Goal: Communication & Community: Answer question/provide support

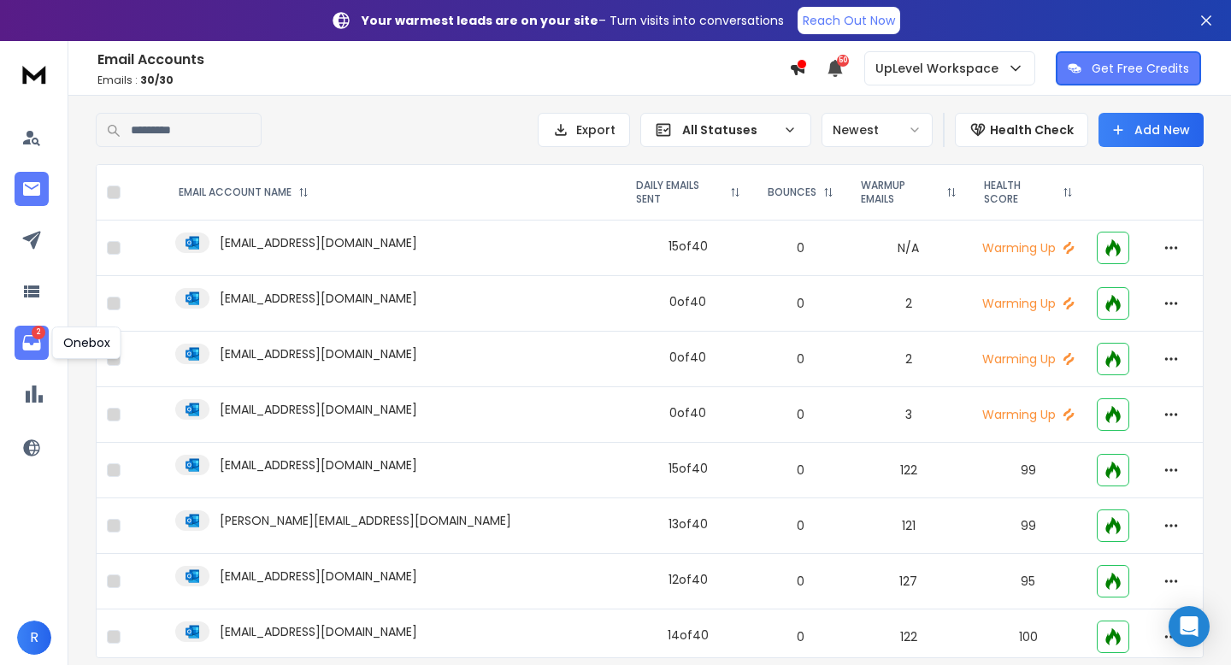
click at [27, 344] on icon at bounding box center [31, 342] width 18 height 15
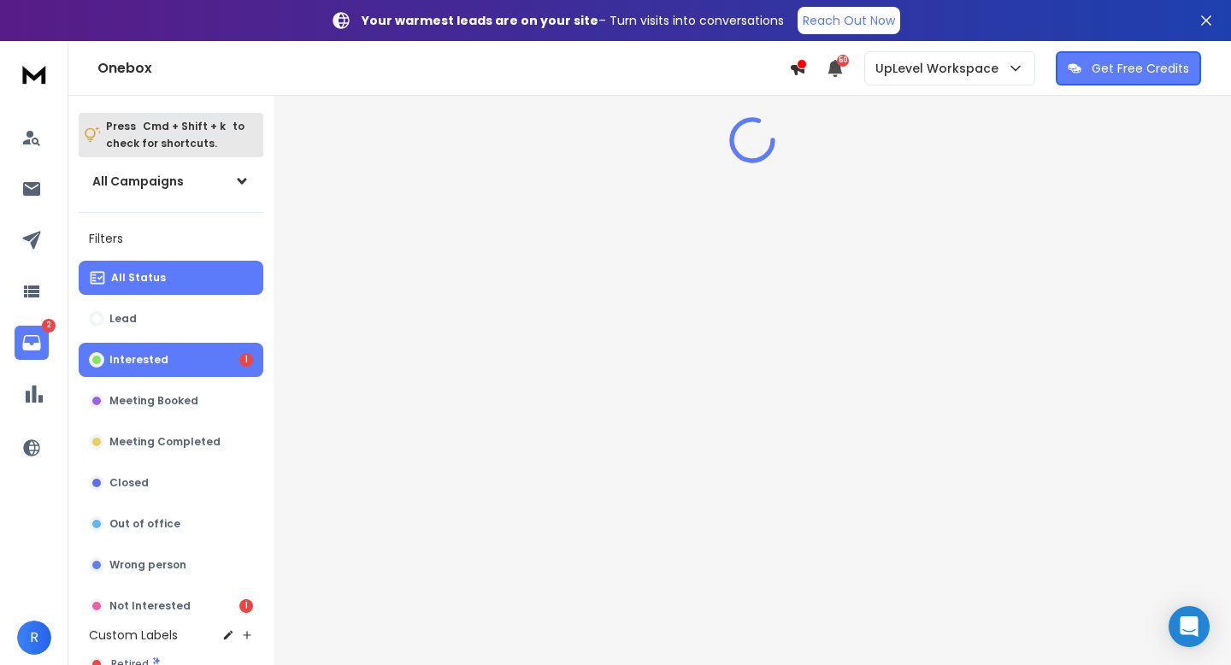
click at [197, 343] on button "Interested 1" at bounding box center [171, 360] width 185 height 34
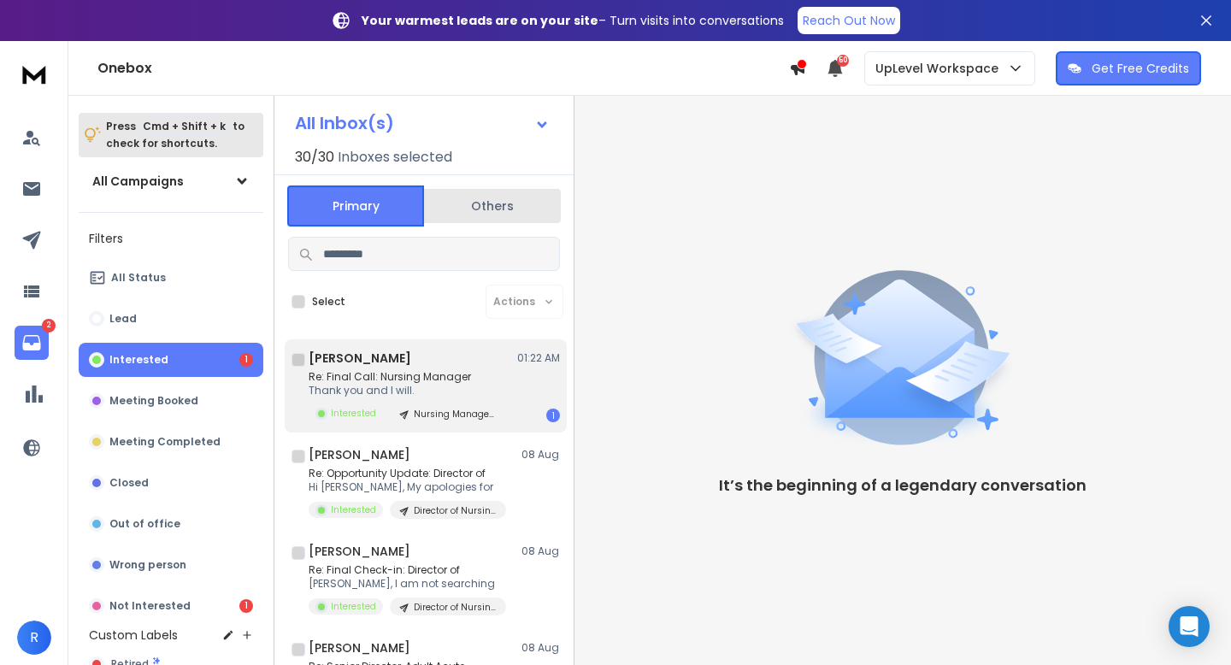
click at [481, 379] on p "Re: Final Call: Nursing Manager" at bounding box center [407, 377] width 197 height 14
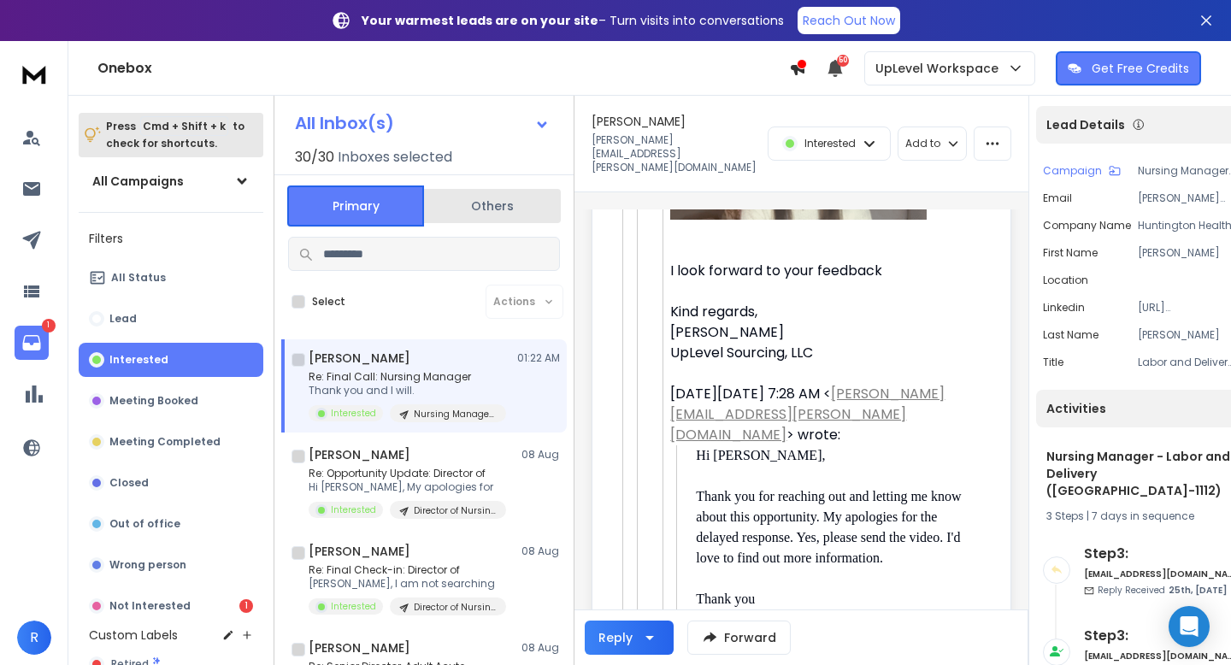
scroll to position [1435, 0]
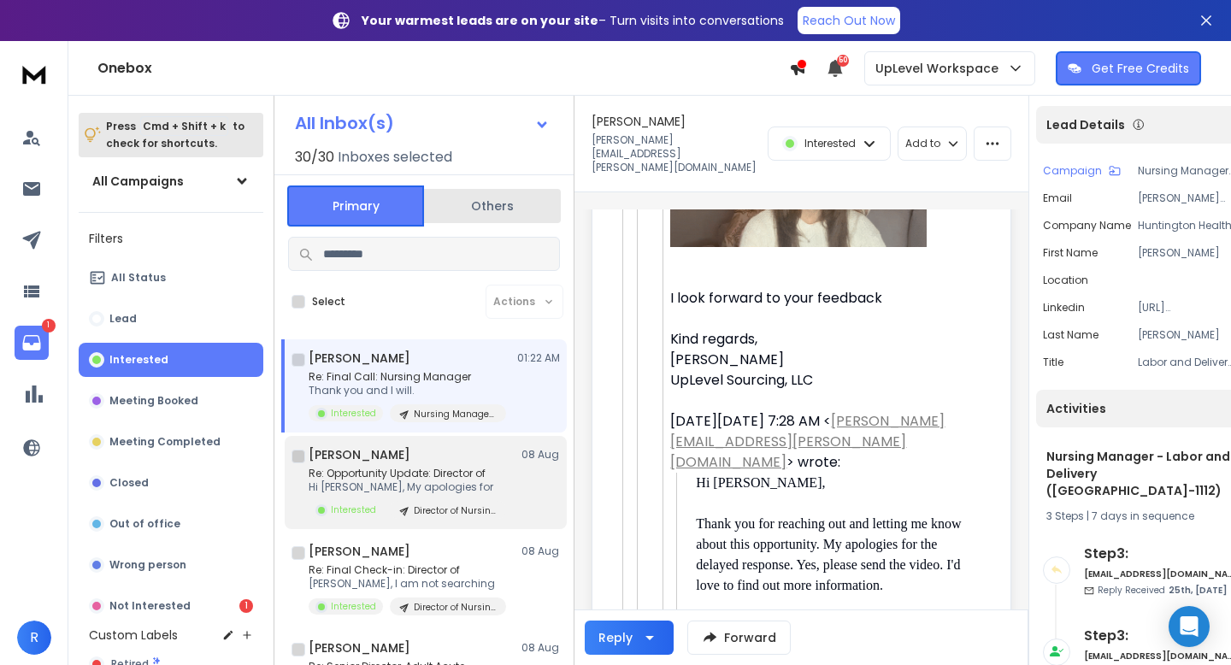
click at [398, 460] on div "David 08 Aug" at bounding box center [434, 454] width 251 height 17
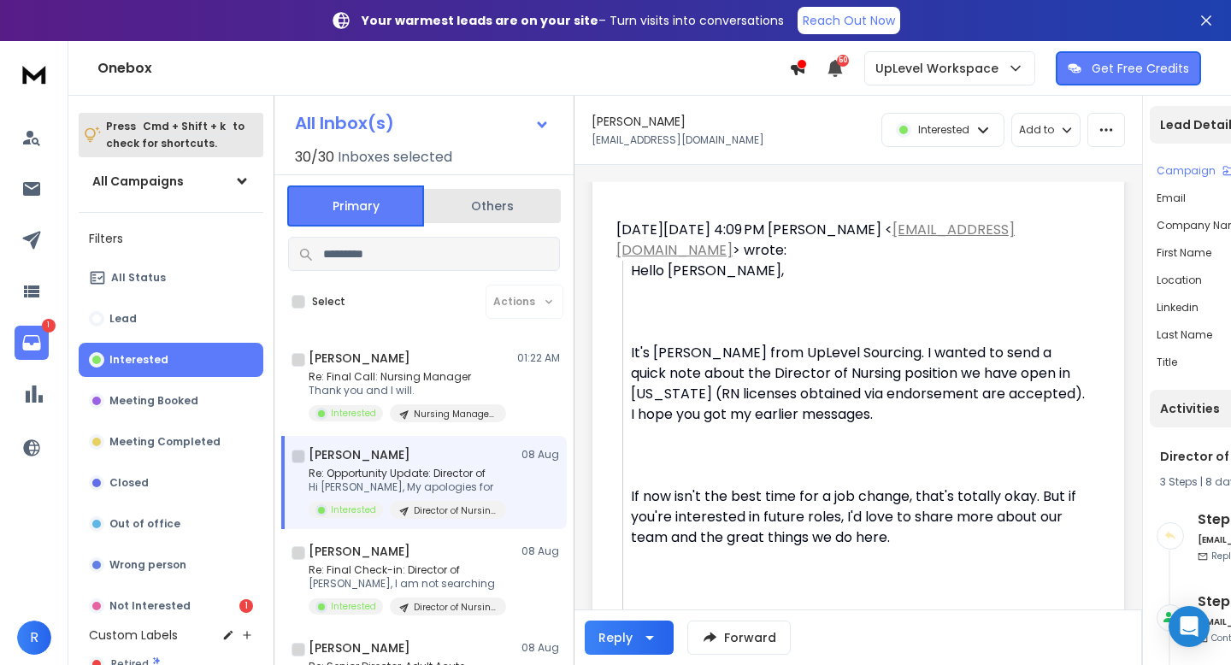
scroll to position [584, 0]
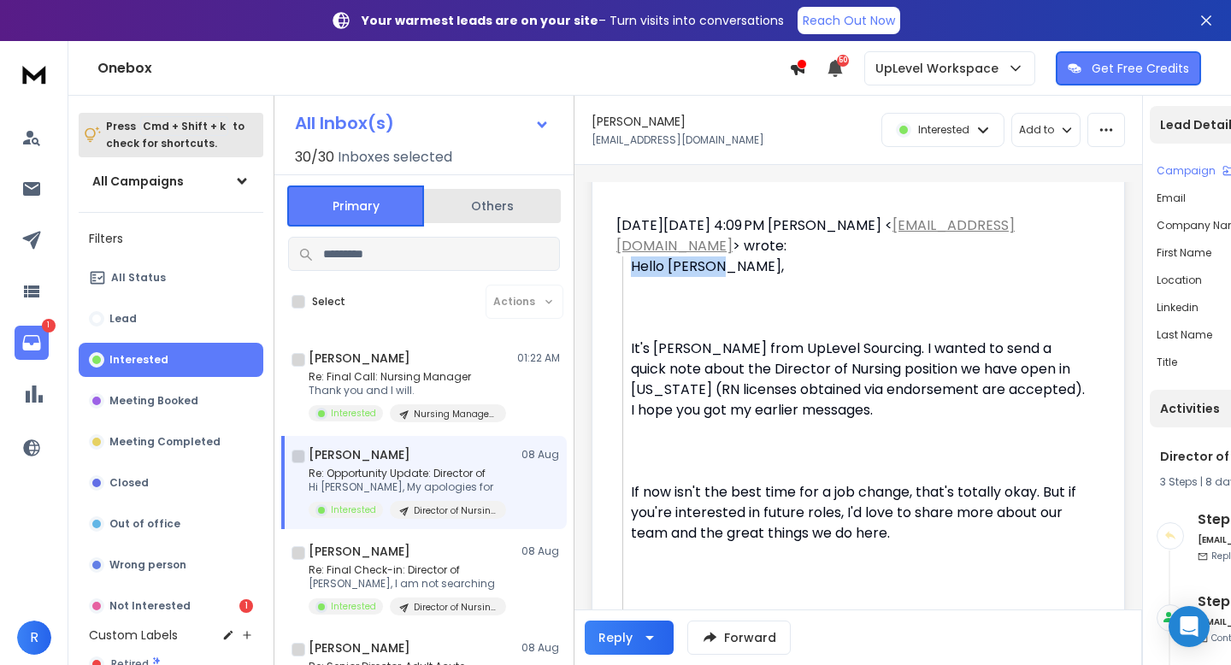
drag, startPoint x: 631, startPoint y: 267, endPoint x: 719, endPoint y: 266, distance: 88.1
drag, startPoint x: 631, startPoint y: 343, endPoint x: 697, endPoint y: 343, distance: 65.8
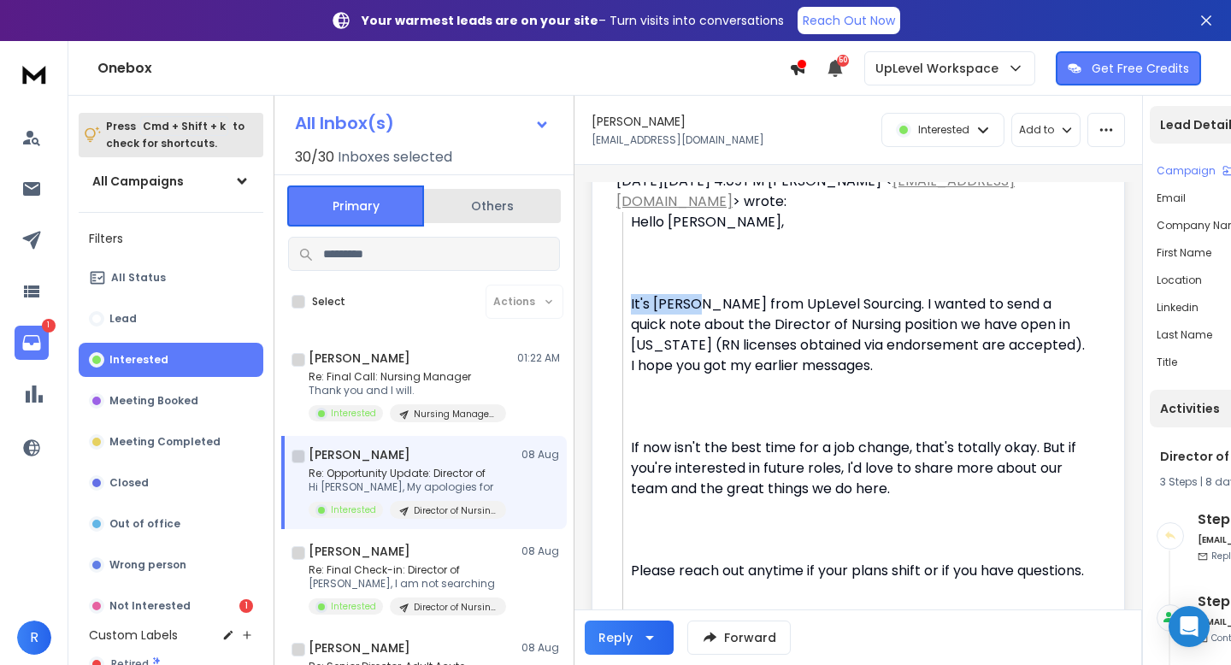
scroll to position [592, 0]
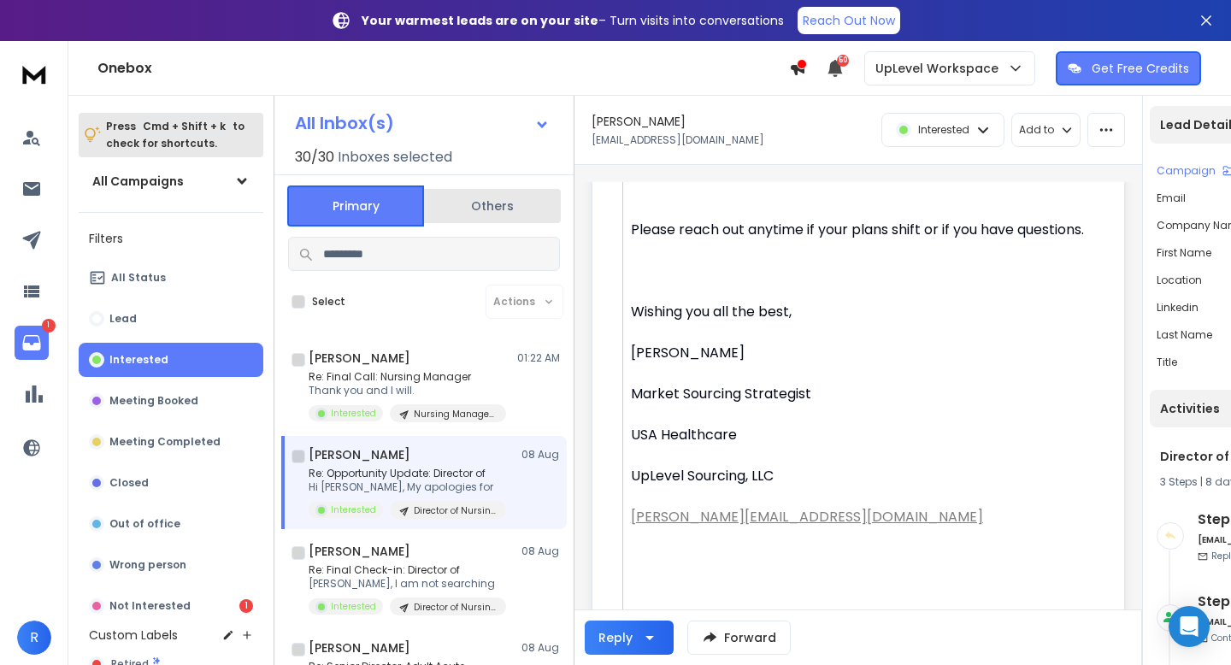
scroll to position [969, 0]
drag, startPoint x: 633, startPoint y: 372, endPoint x: 752, endPoint y: 368, distance: 119.7
click at [751, 369] on blockquote "Hello David, It's Robyn from UpLevel Sourcing. I wanted to send a quick note ab…" at bounding box center [854, 600] width 464 height 1457
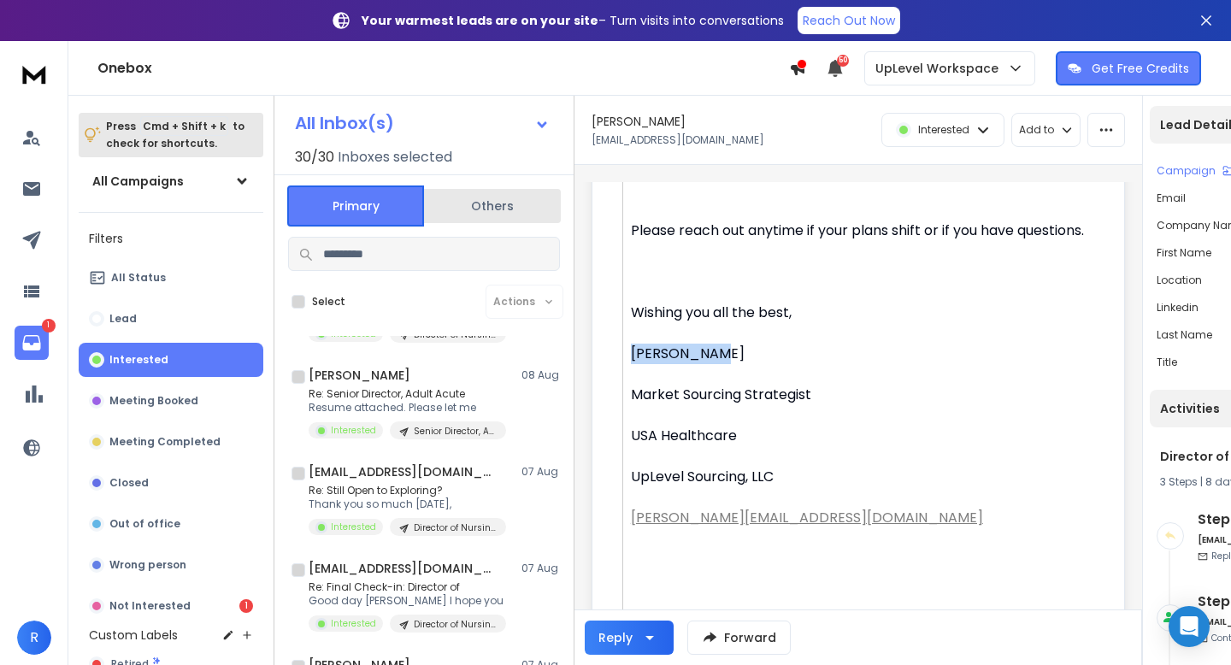
scroll to position [276, 0]
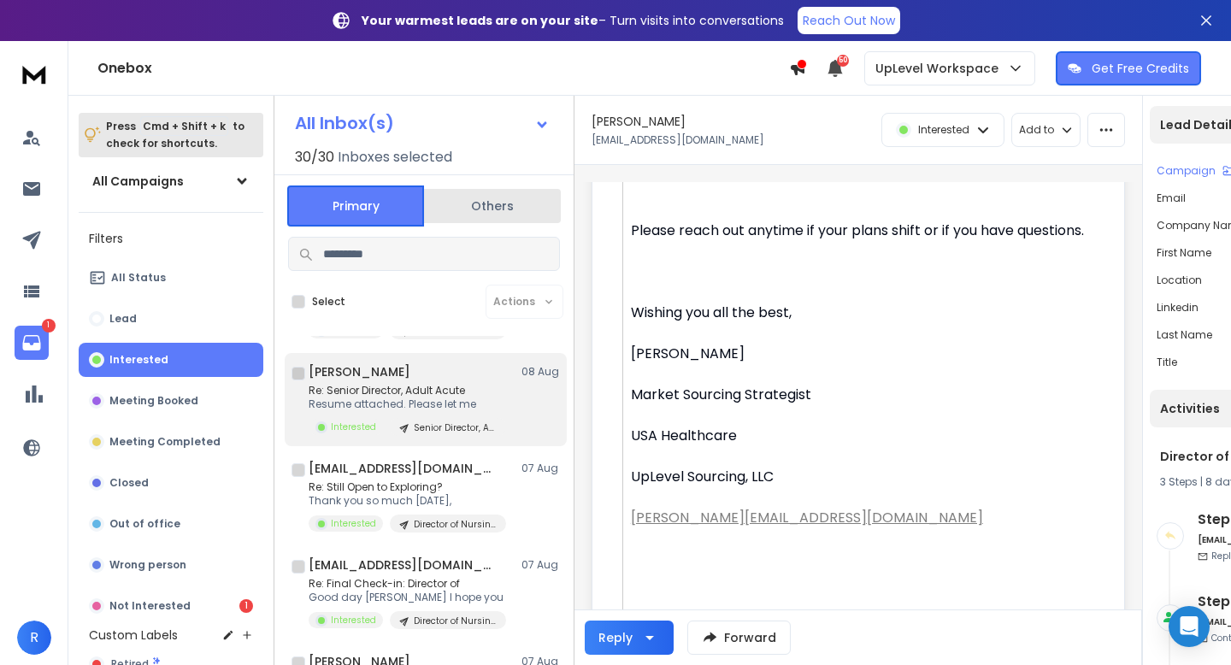
click at [409, 389] on p "Re: Senior Director, Adult Acute" at bounding box center [407, 391] width 197 height 14
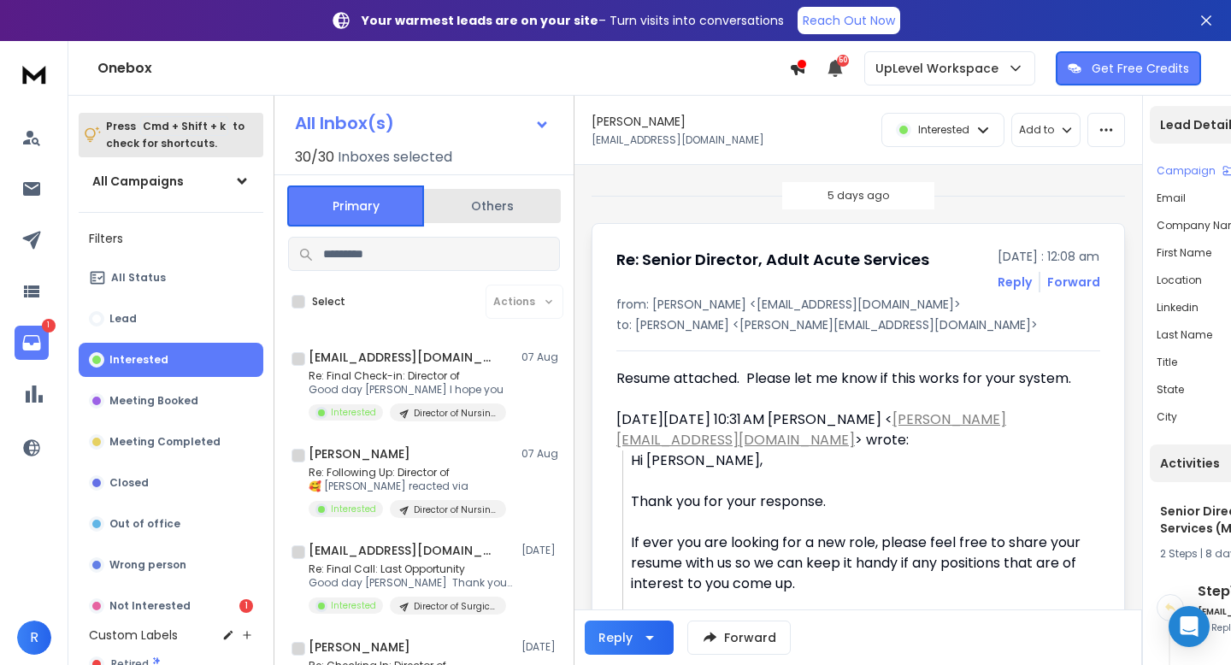
scroll to position [0, 0]
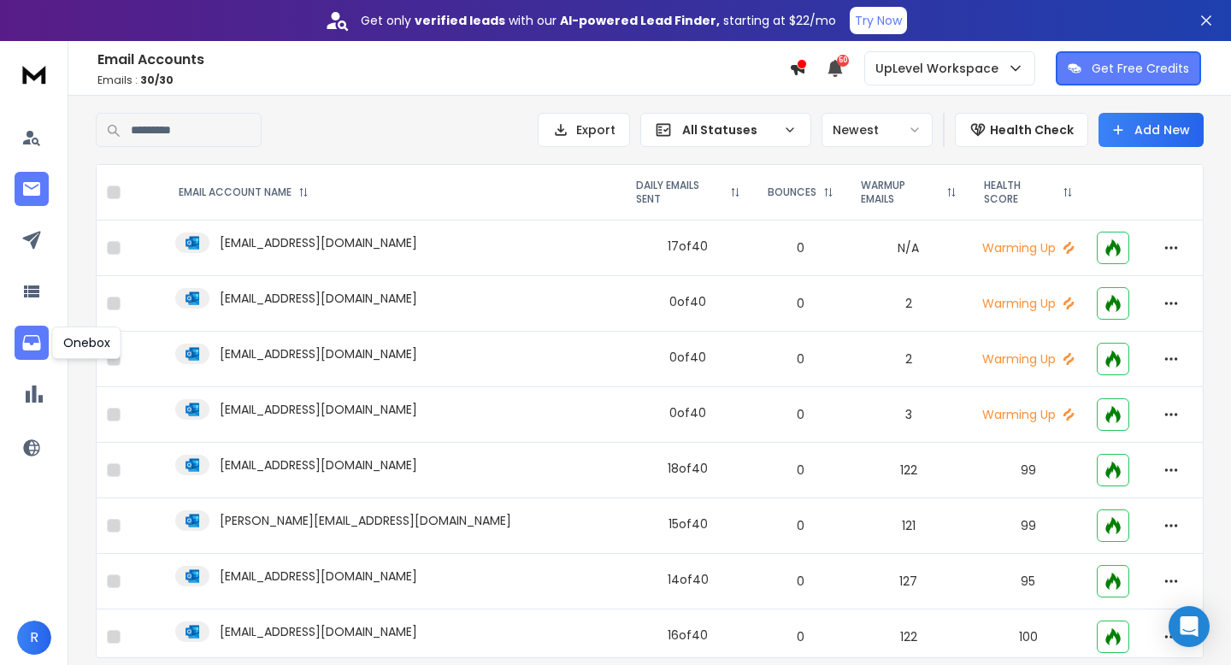
click at [32, 347] on icon at bounding box center [31, 342] width 18 height 15
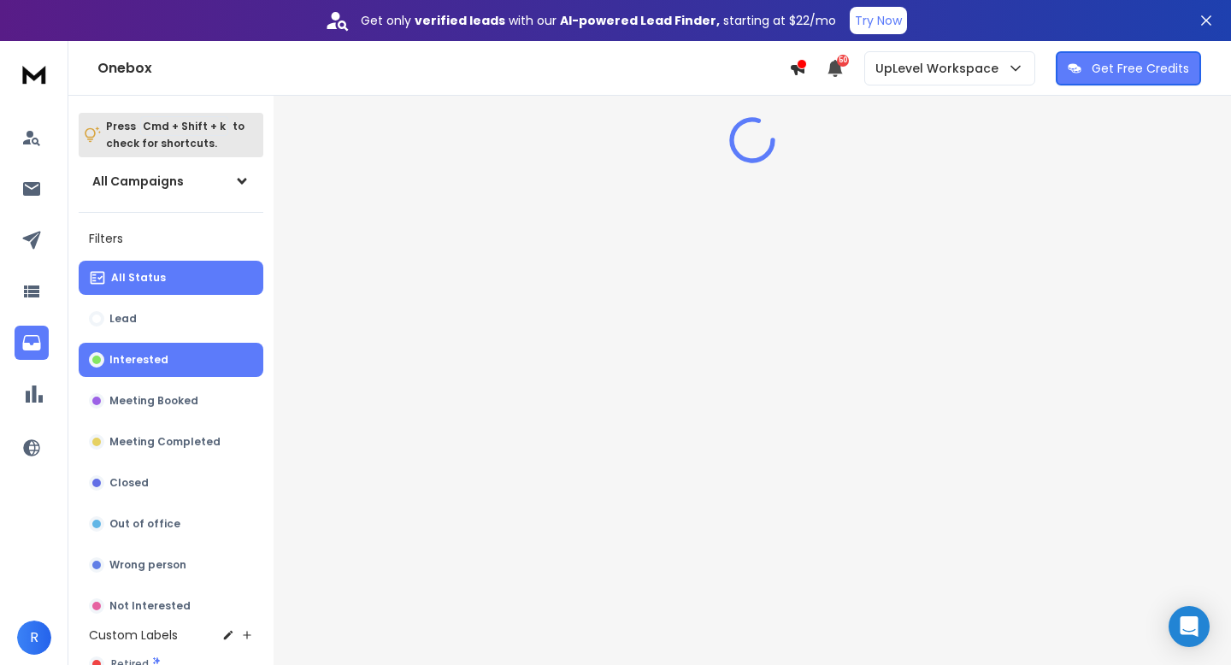
click at [158, 362] on p "Interested" at bounding box center [138, 360] width 59 height 14
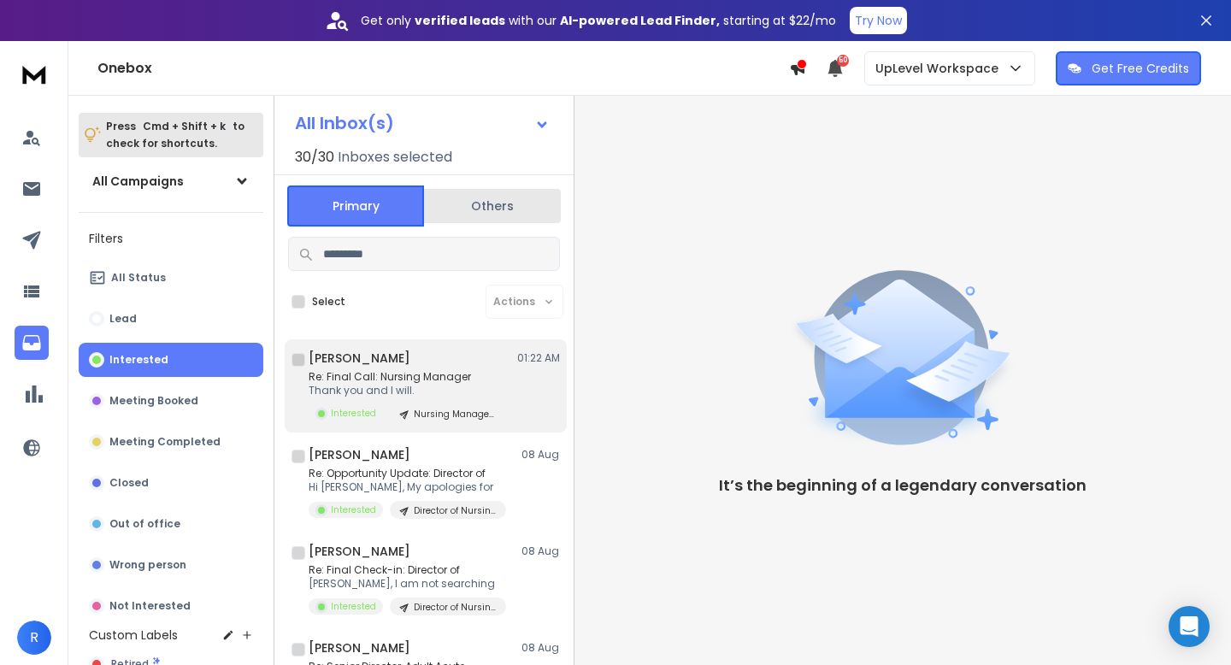
click at [406, 380] on p "Re: Final Call: Nursing Manager" at bounding box center [407, 377] width 197 height 14
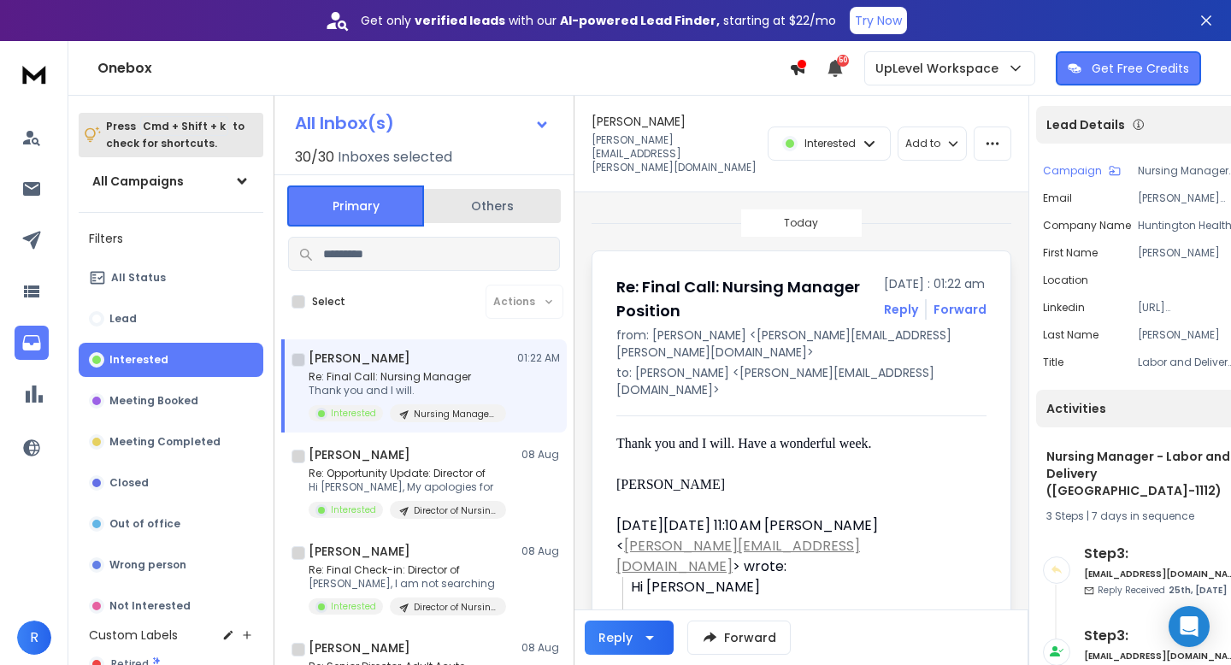
click at [627, 633] on div "Reply" at bounding box center [615, 637] width 34 height 17
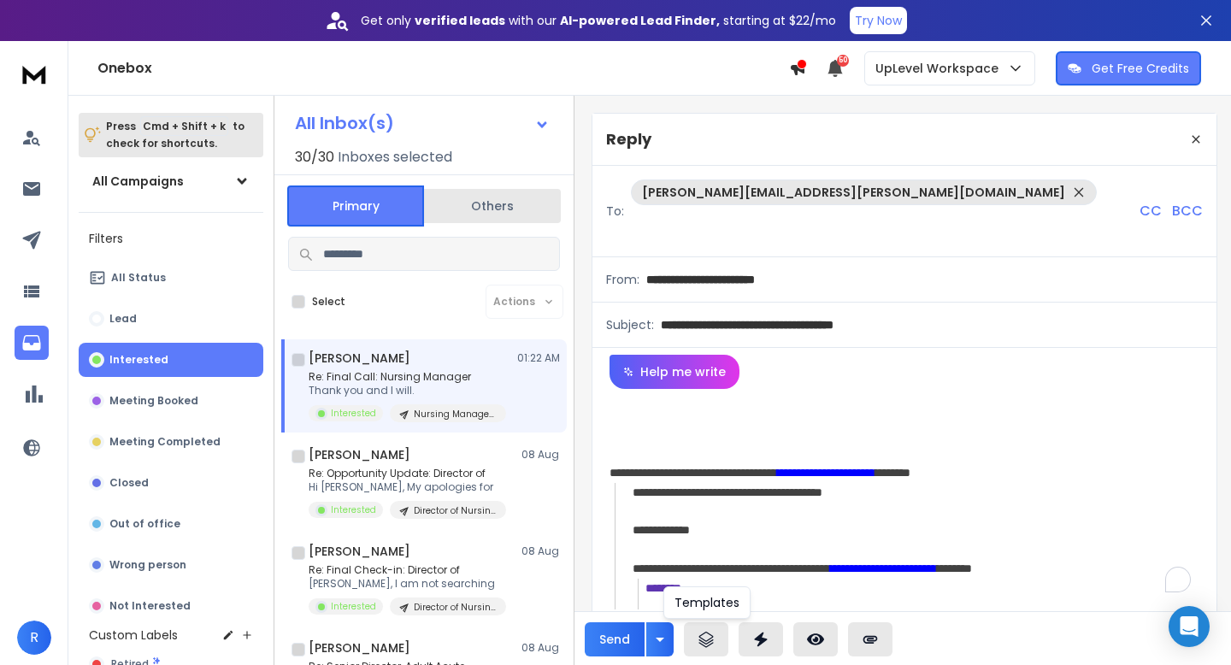
click at [696, 645] on button at bounding box center [706, 639] width 44 height 34
